Goal: Navigation & Orientation: Understand site structure

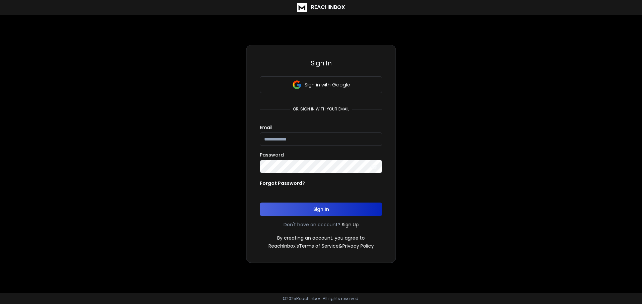
type input "**********"
click at [320, 209] on button "Sign In" at bounding box center [321, 209] width 122 height 13
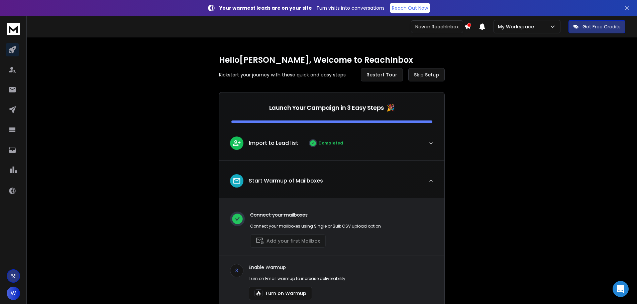
click at [467, 26] on icon at bounding box center [467, 26] width 5 height 5
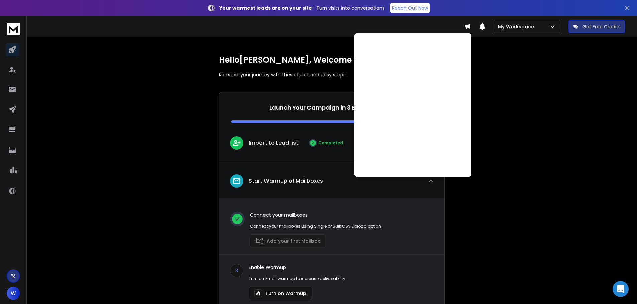
click at [504, 95] on div "Hello Wally , Welcome to ReachInbox Kickstart your journey with these quick and…" at bounding box center [331, 203] width 589 height 319
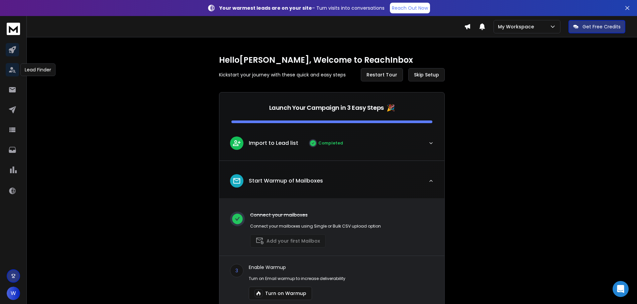
click at [11, 70] on icon at bounding box center [12, 70] width 8 height 8
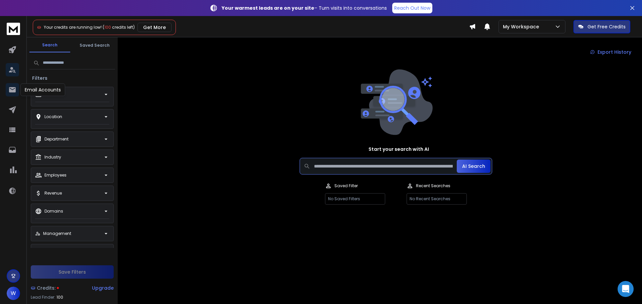
click at [11, 89] on icon at bounding box center [12, 90] width 8 height 8
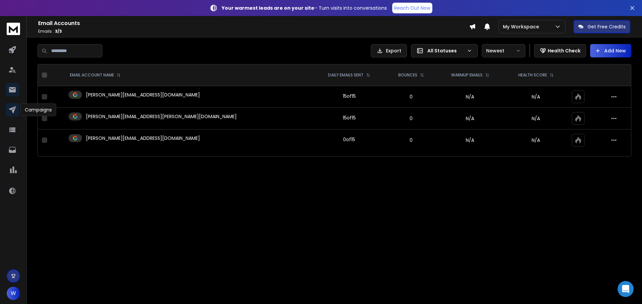
click at [13, 108] on icon at bounding box center [12, 109] width 7 height 7
